Goal: Navigation & Orientation: Understand site structure

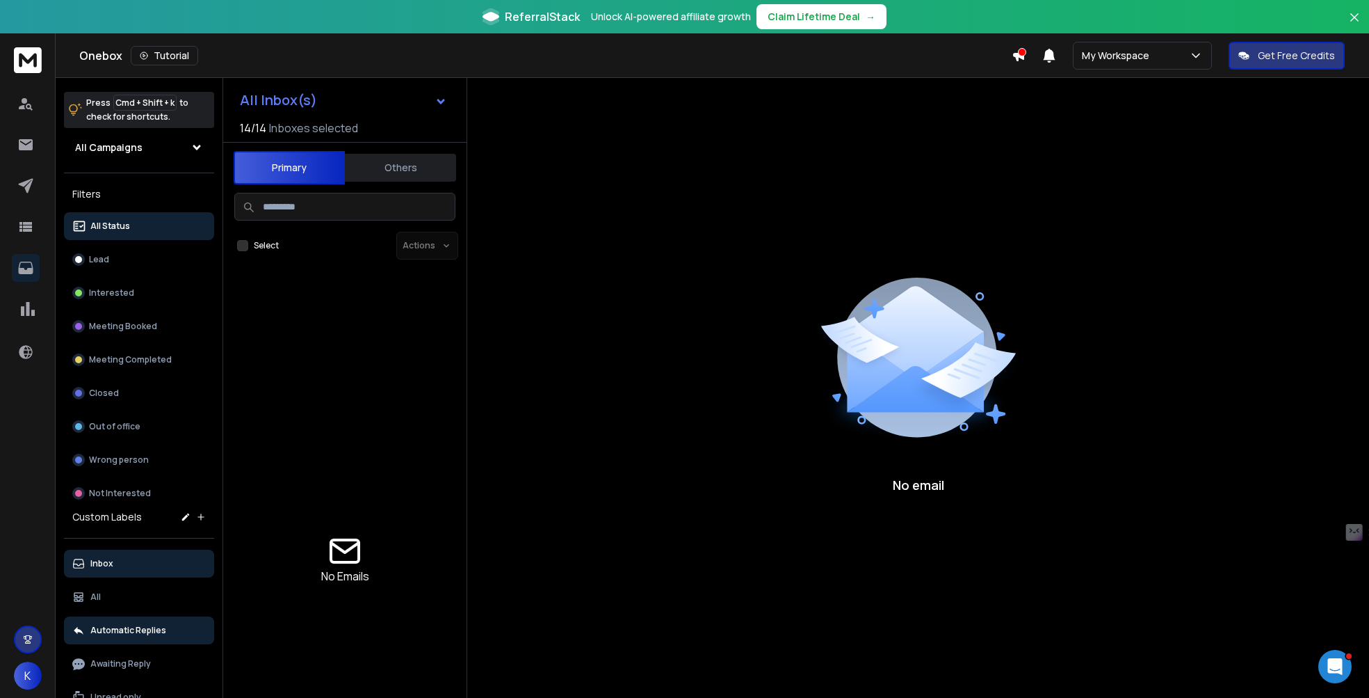
click at [103, 629] on p "Automatic Replies" at bounding box center [128, 630] width 76 height 11
click at [109, 663] on p "Awaiting Reply" at bounding box center [120, 663] width 61 height 11
click at [108, 619] on button "Automatic Replies" at bounding box center [139, 630] width 150 height 28
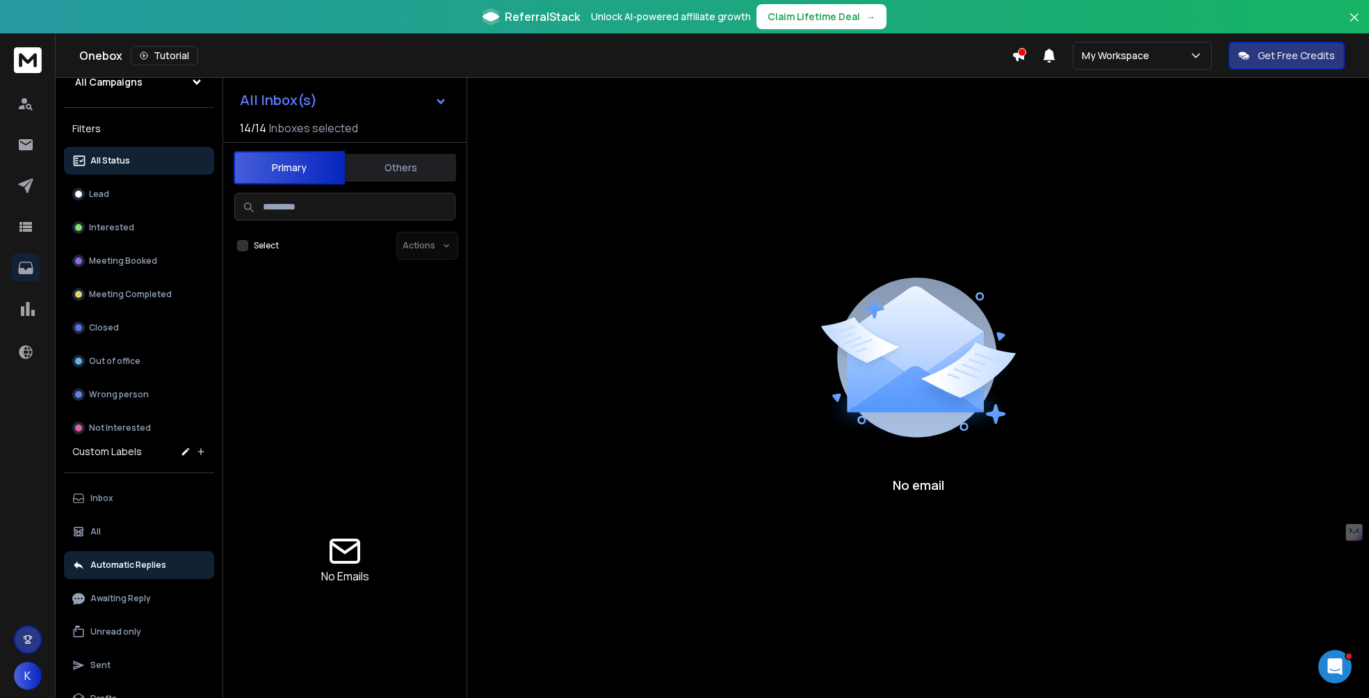
scroll to position [60, 0]
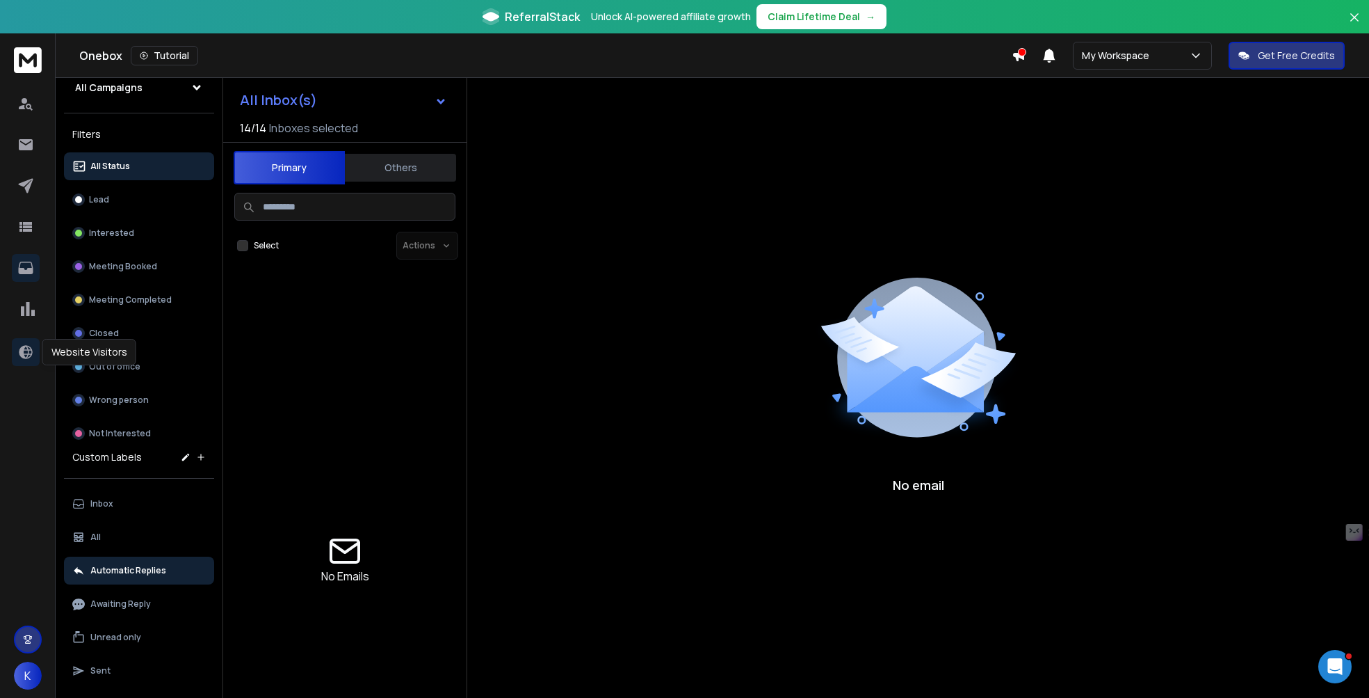
click at [24, 346] on icon at bounding box center [26, 352] width 14 height 14
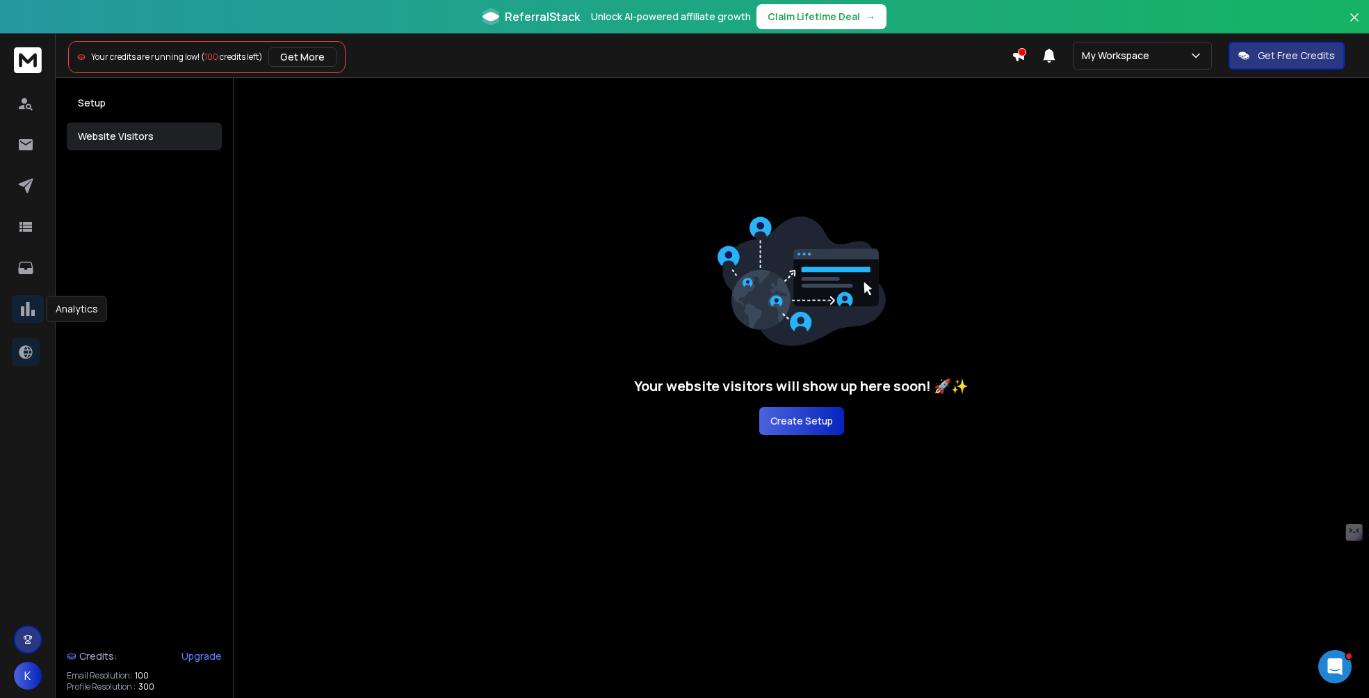
click at [27, 314] on icon at bounding box center [28, 309] width 14 height 14
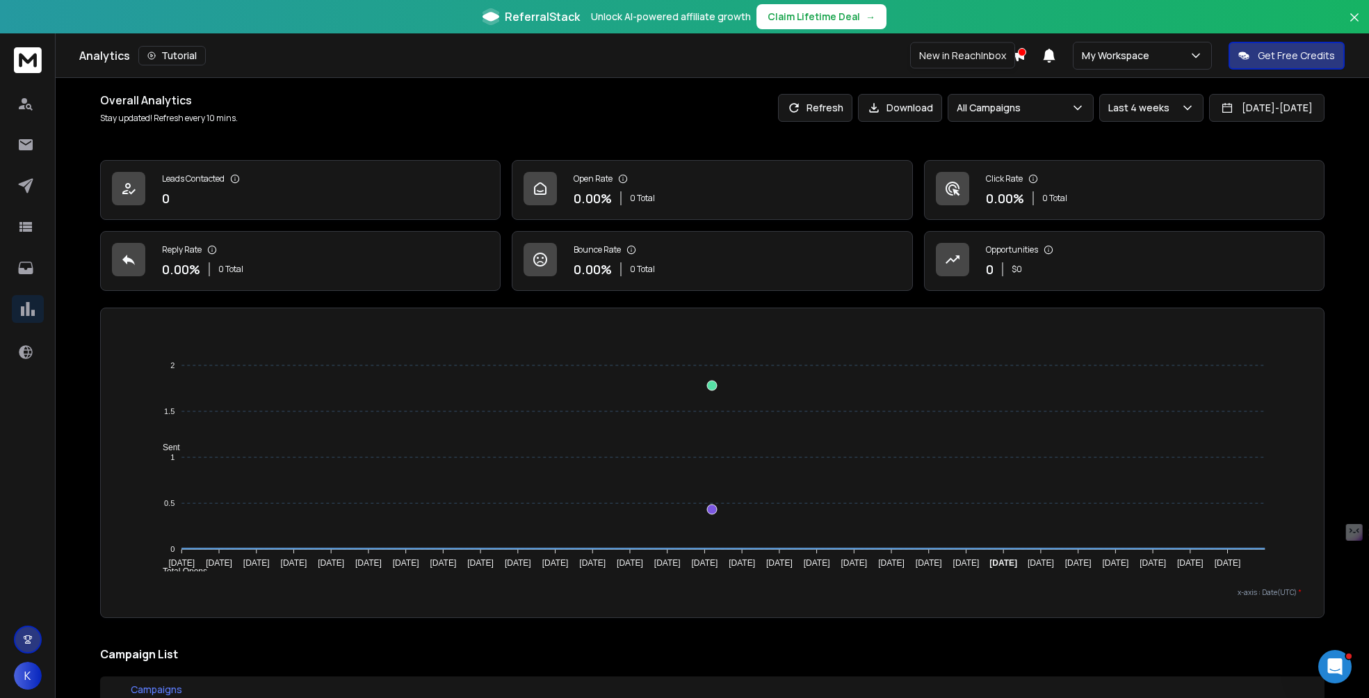
click at [1025, 54] on div at bounding box center [1022, 52] width 8 height 8
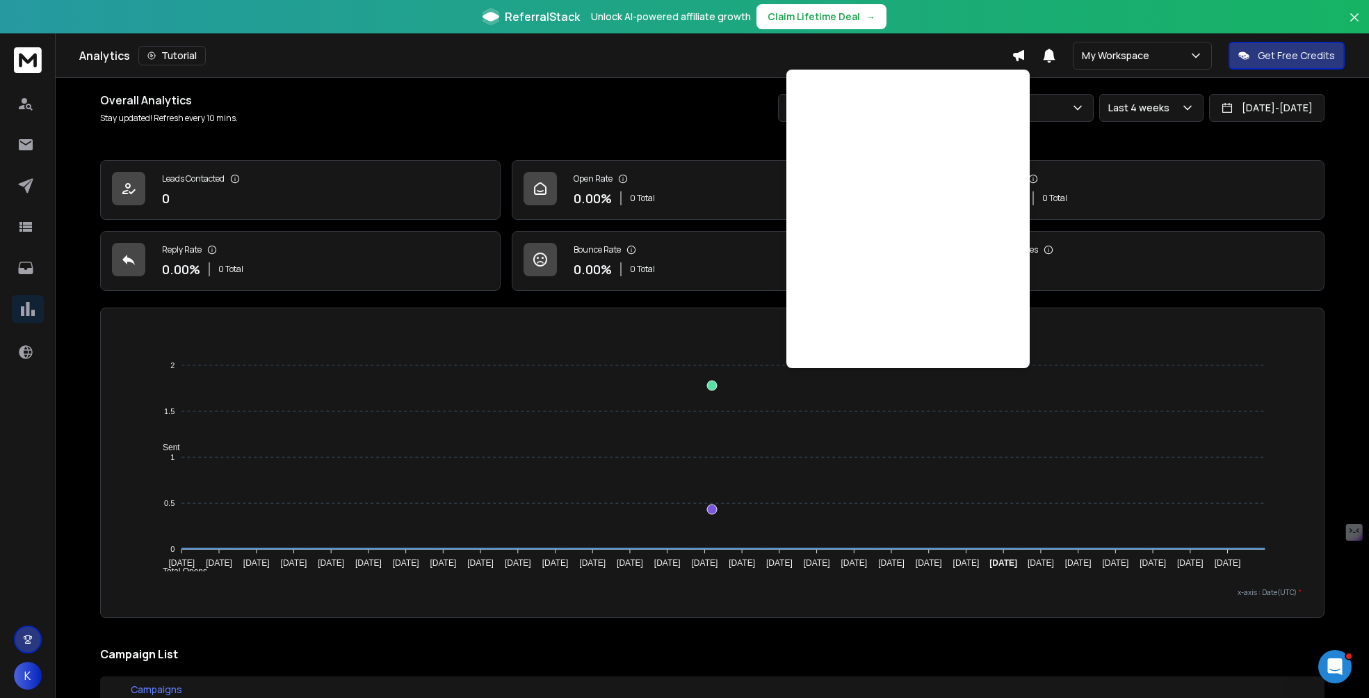
click at [667, 130] on div "Overall Analytics Stay updated! Refresh every 10 mins. Refresh Download All Cam…" at bounding box center [712, 112] width 1225 height 40
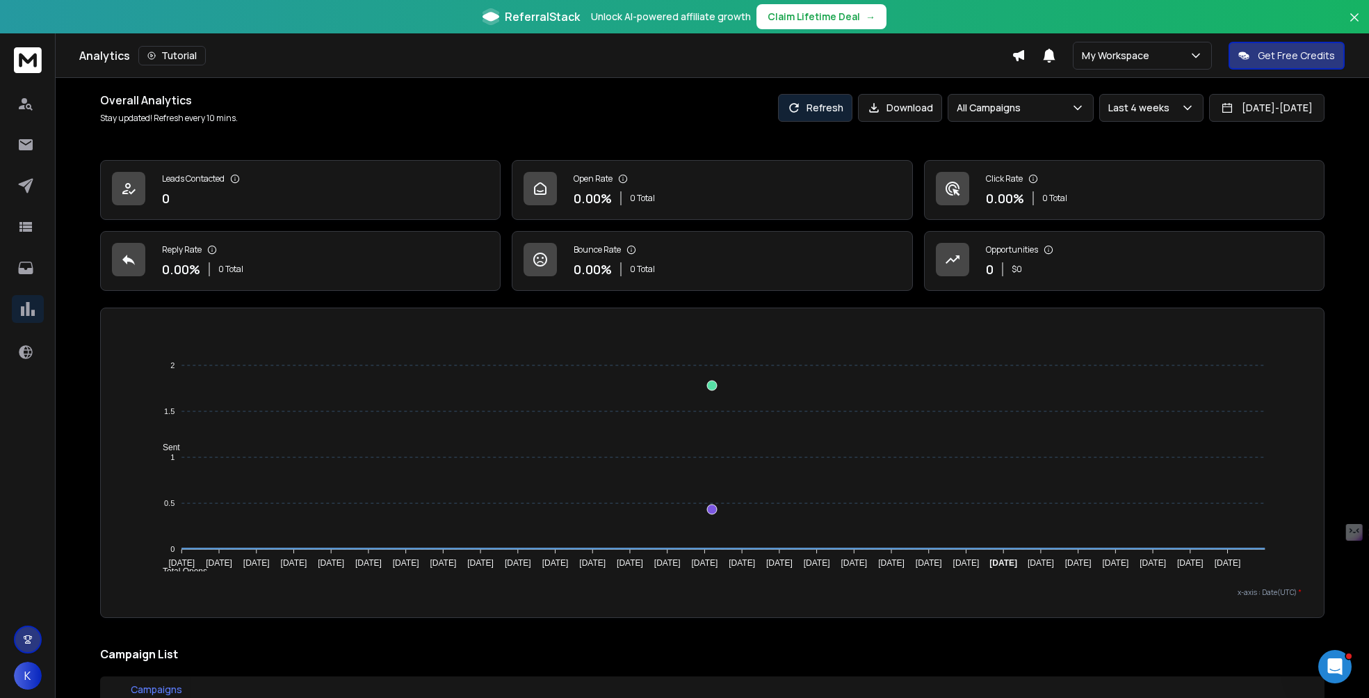
click at [789, 105] on icon at bounding box center [793, 107] width 9 height 9
click at [1056, 58] on icon at bounding box center [1050, 56] width 14 height 14
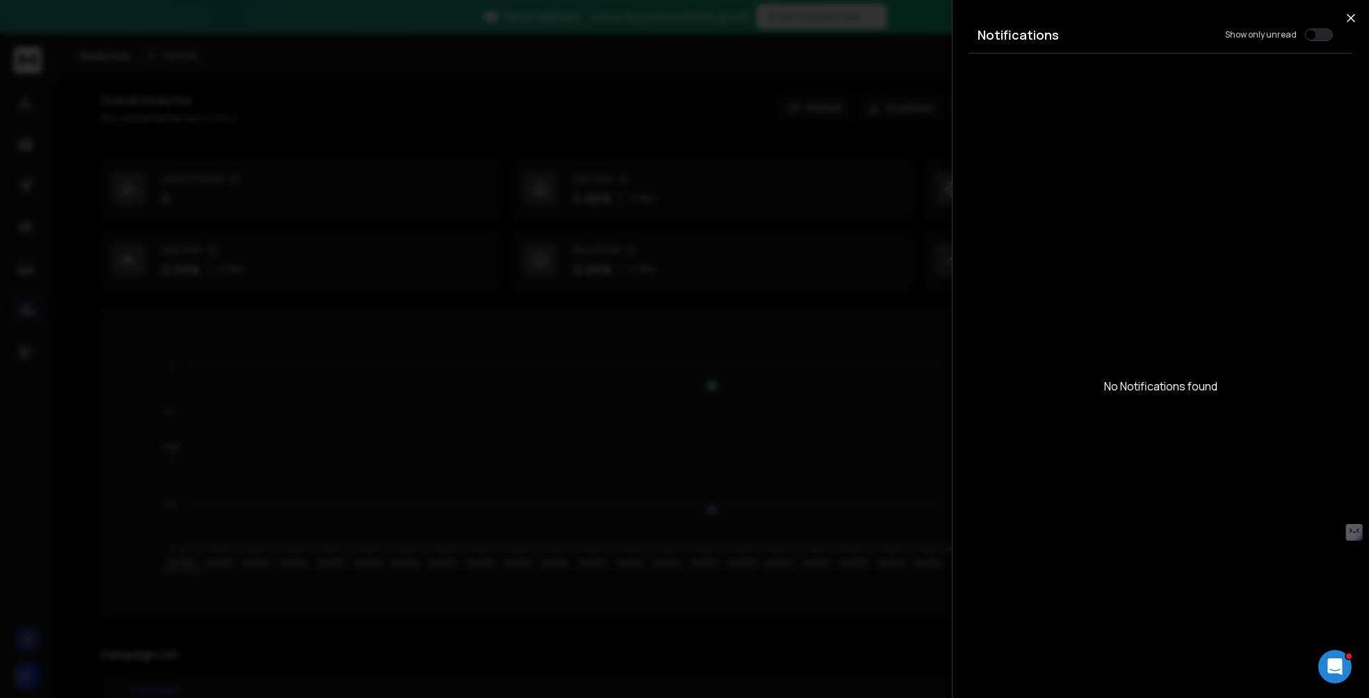
click at [1348, 17] on icon "button" at bounding box center [1351, 18] width 7 height 7
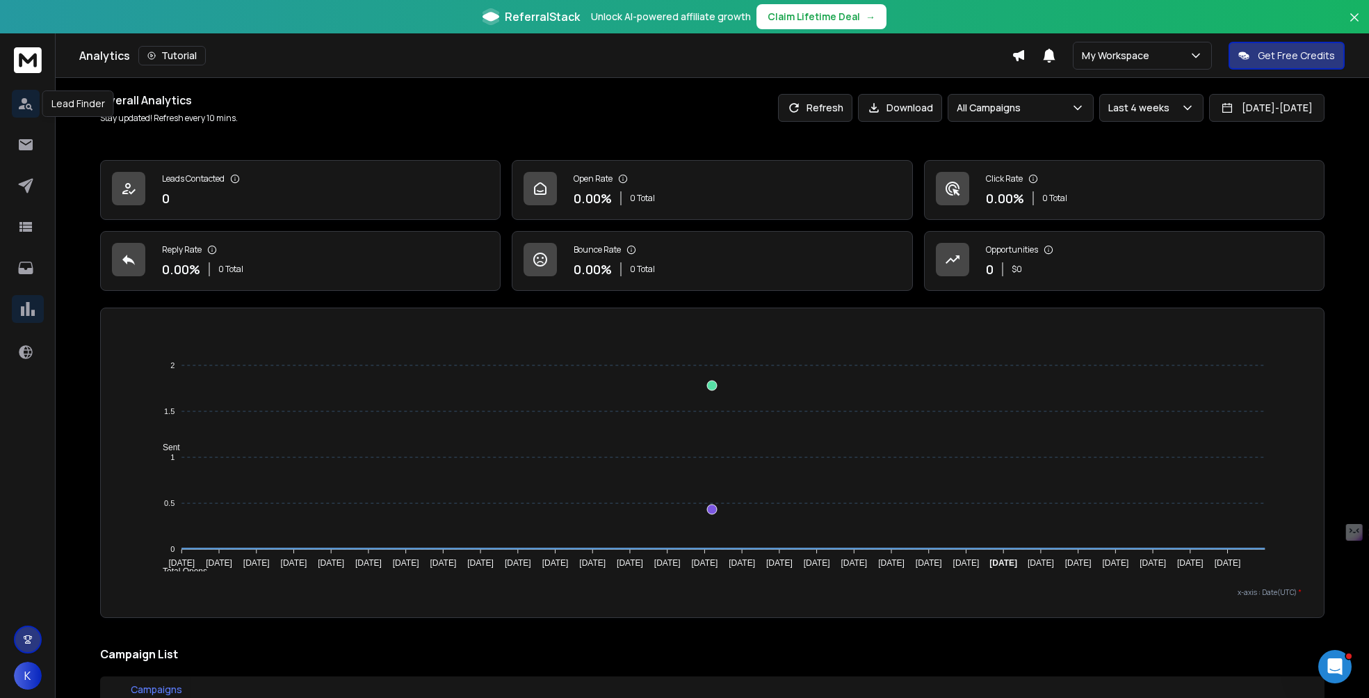
click at [29, 113] on link at bounding box center [26, 104] width 28 height 28
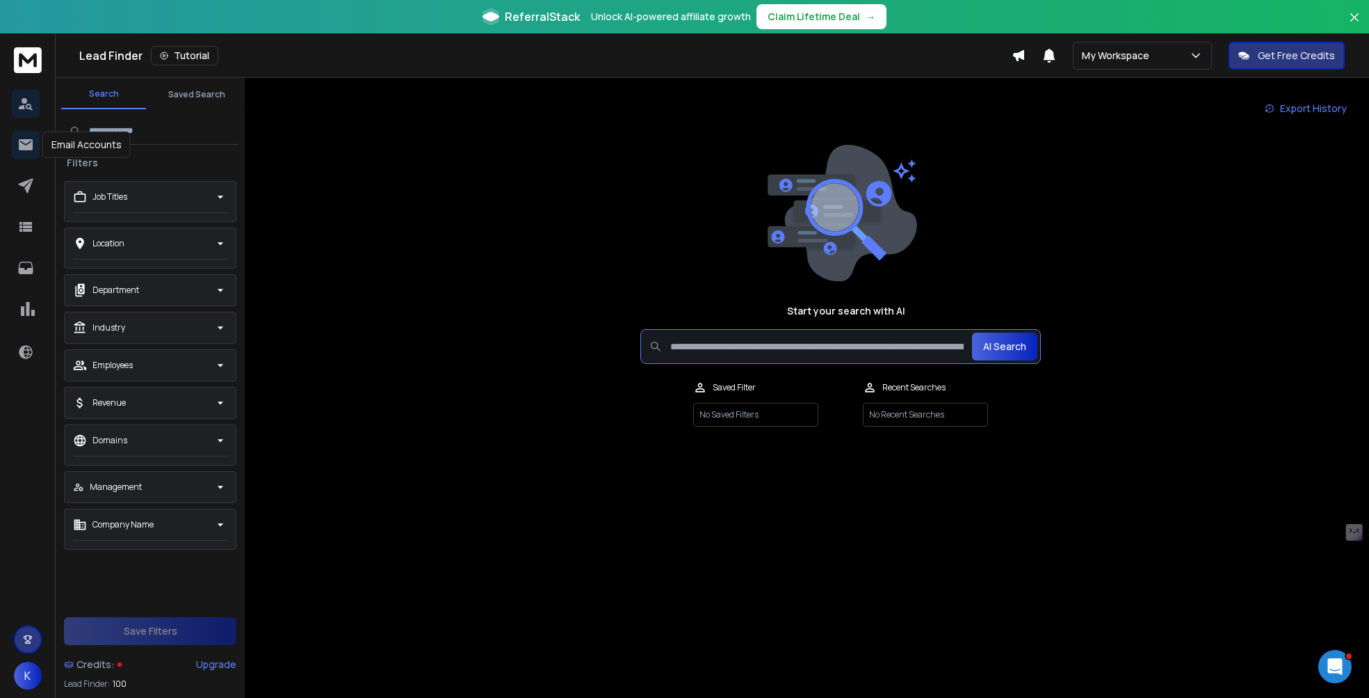
click at [26, 147] on icon at bounding box center [26, 144] width 14 height 11
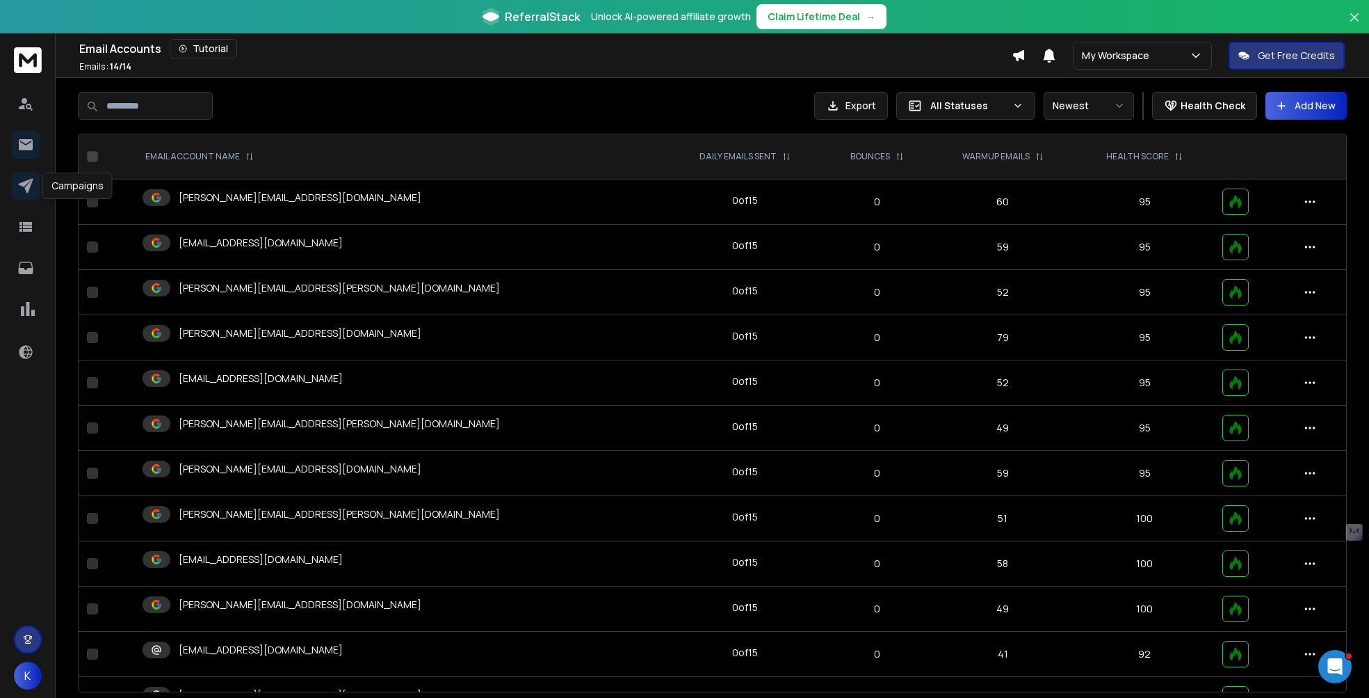
click at [26, 177] on link at bounding box center [26, 186] width 28 height 28
